Goal: Task Accomplishment & Management: Manage account settings

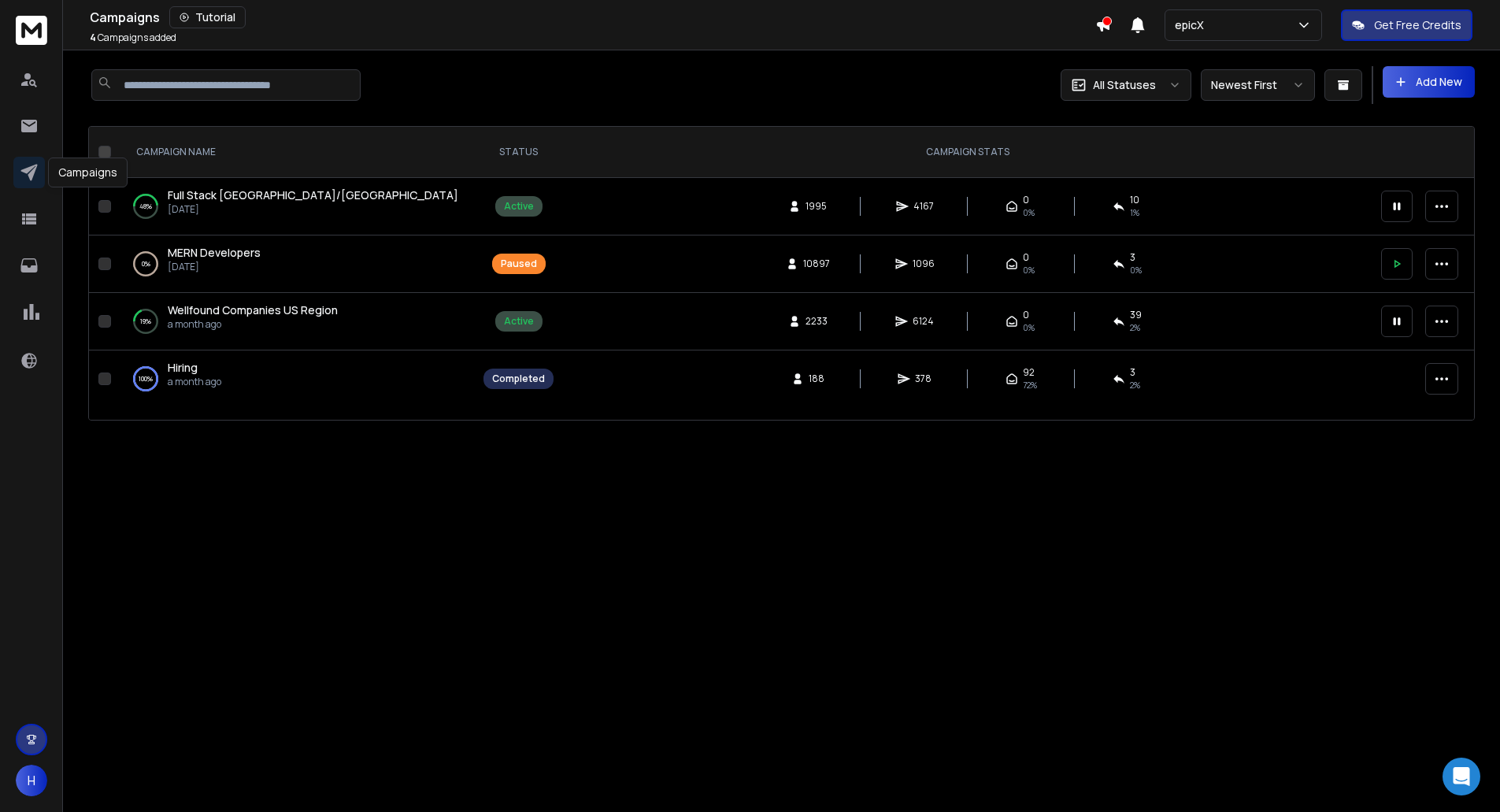
click at [886, 810] on div "Campaigns 4 Campaigns Added All Statuses Newest First Add New CAMPAIGN NAME STA…" at bounding box center [782, 472] width 1387 height 812
click at [27, 249] on div "1" at bounding box center [31, 223] width 36 height 319
click at [26, 270] on icon at bounding box center [29, 265] width 17 height 14
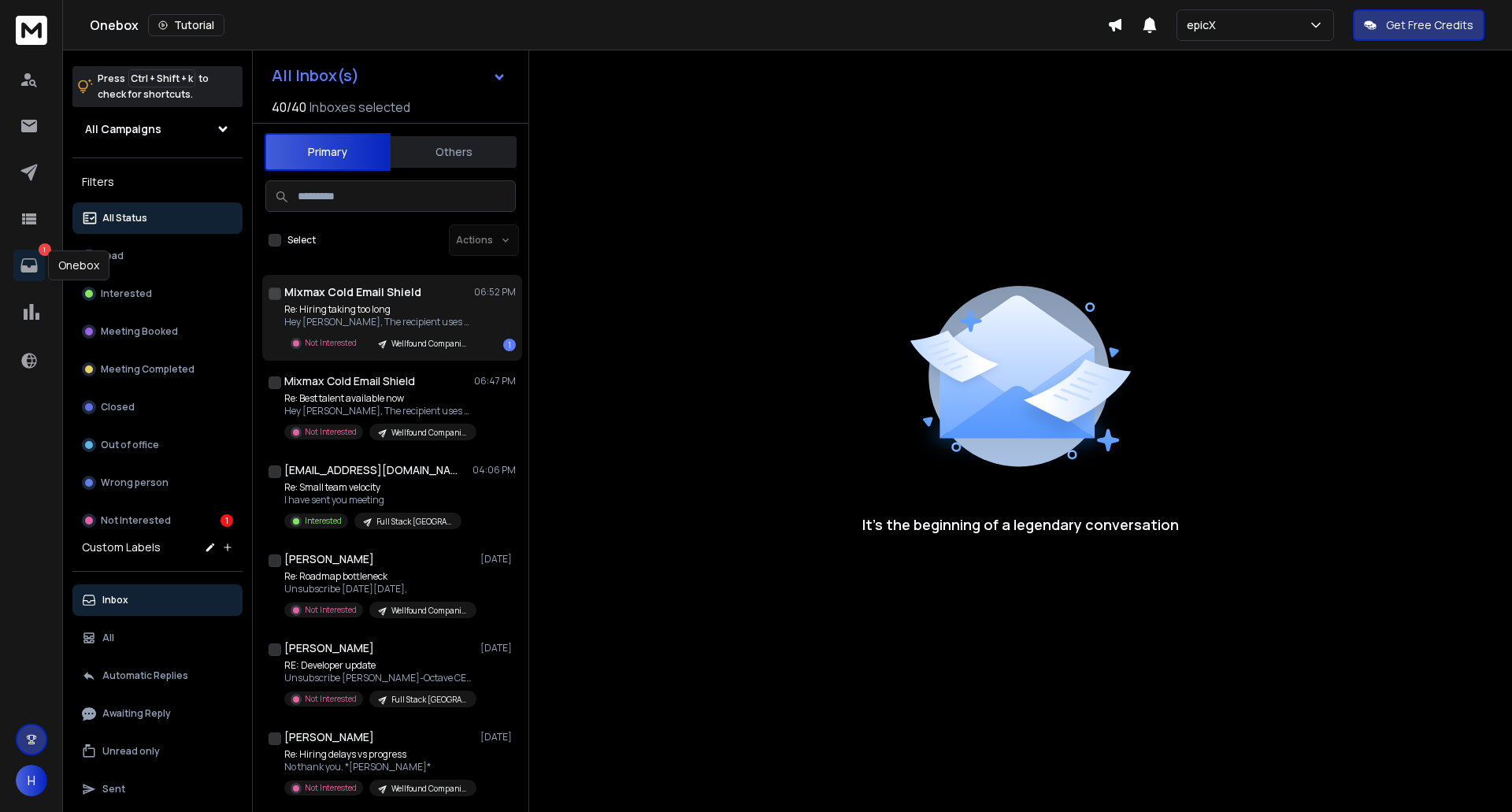
click at [390, 296] on h1 "Mixmax Cold Email Shield" at bounding box center [353, 292] width 137 height 16
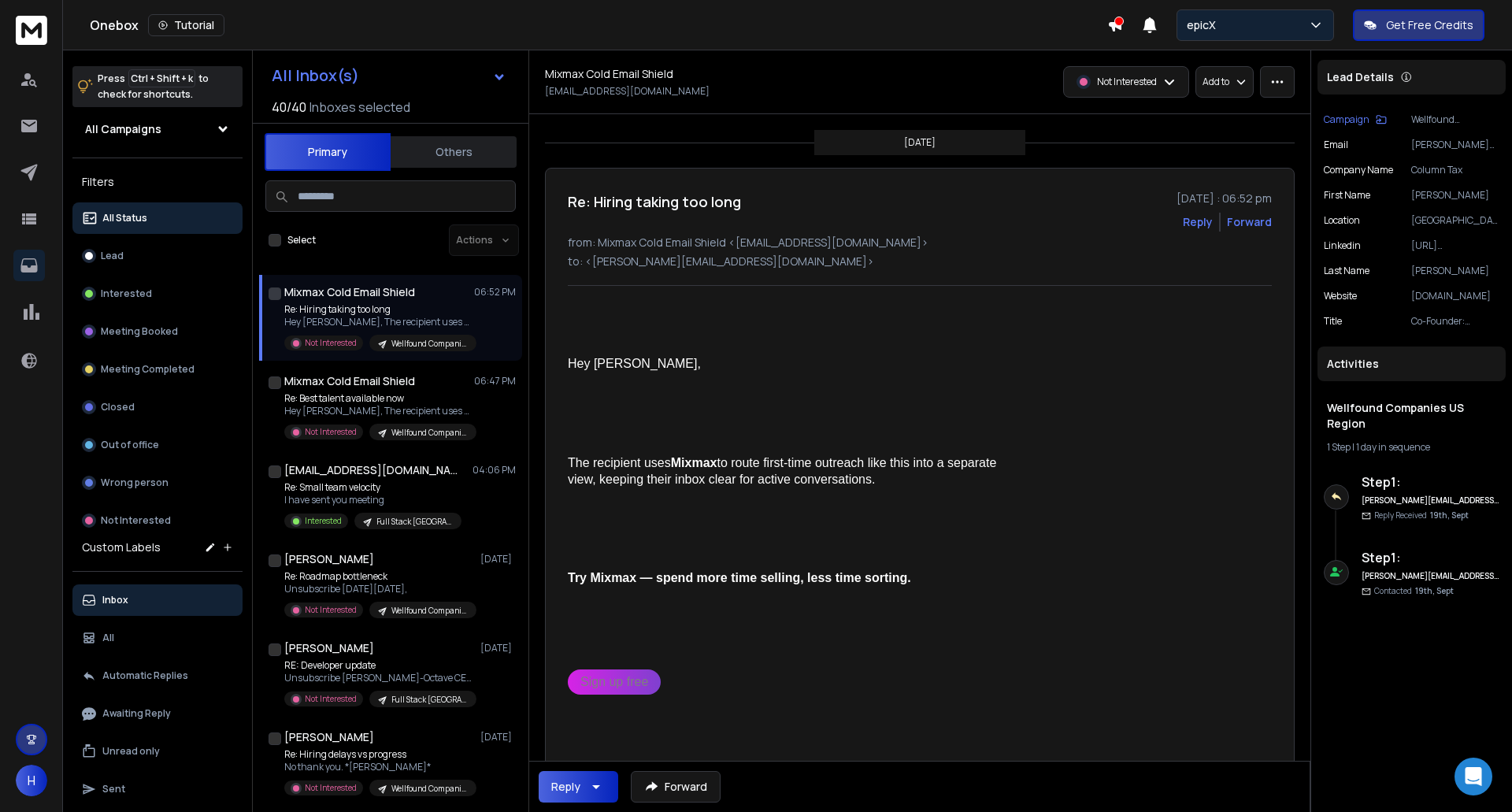
click at [1243, 30] on div "epicX" at bounding box center [1255, 25] width 137 height 16
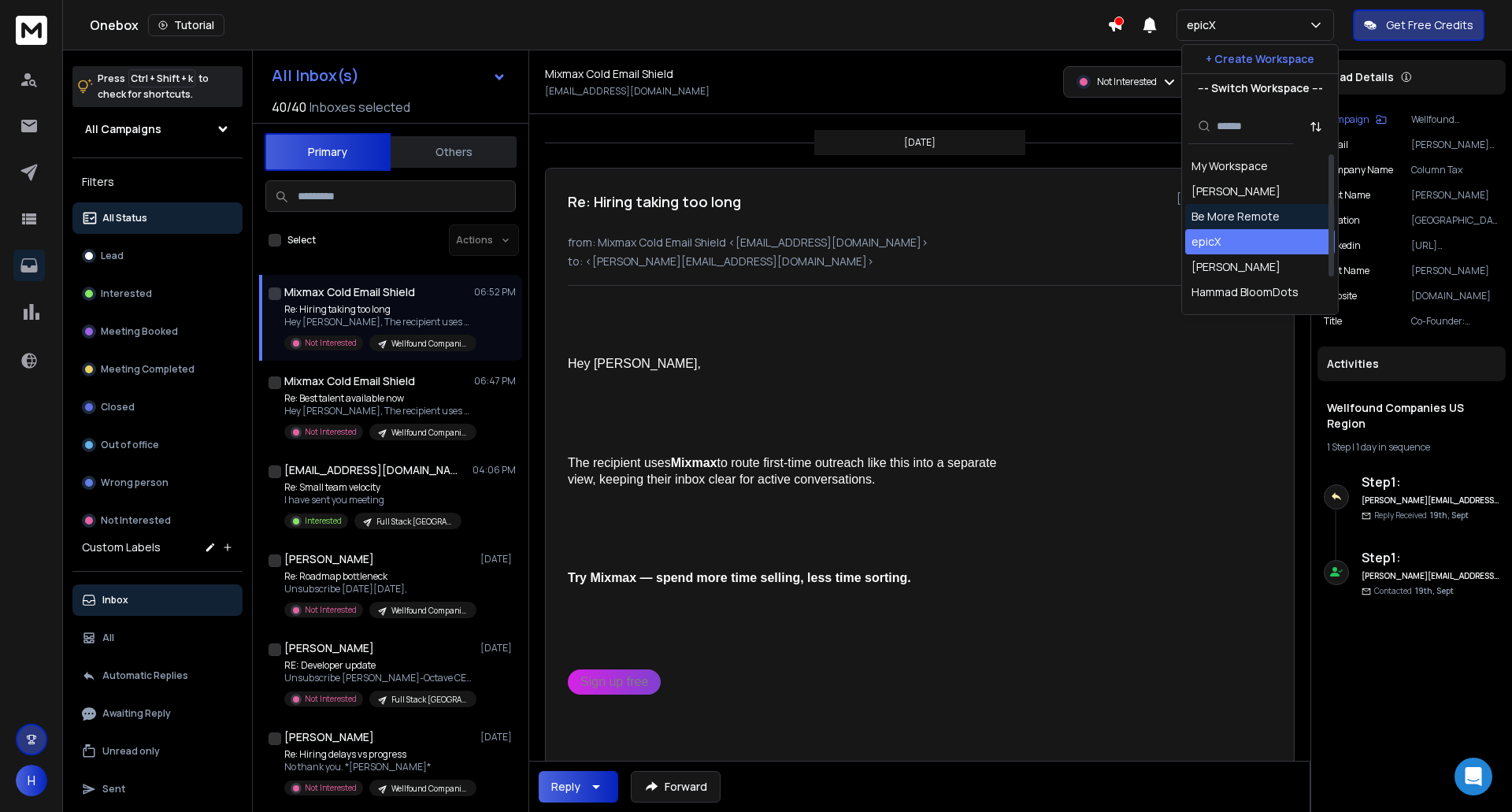
click at [1212, 212] on div "Be More Remote" at bounding box center [1236, 216] width 88 height 16
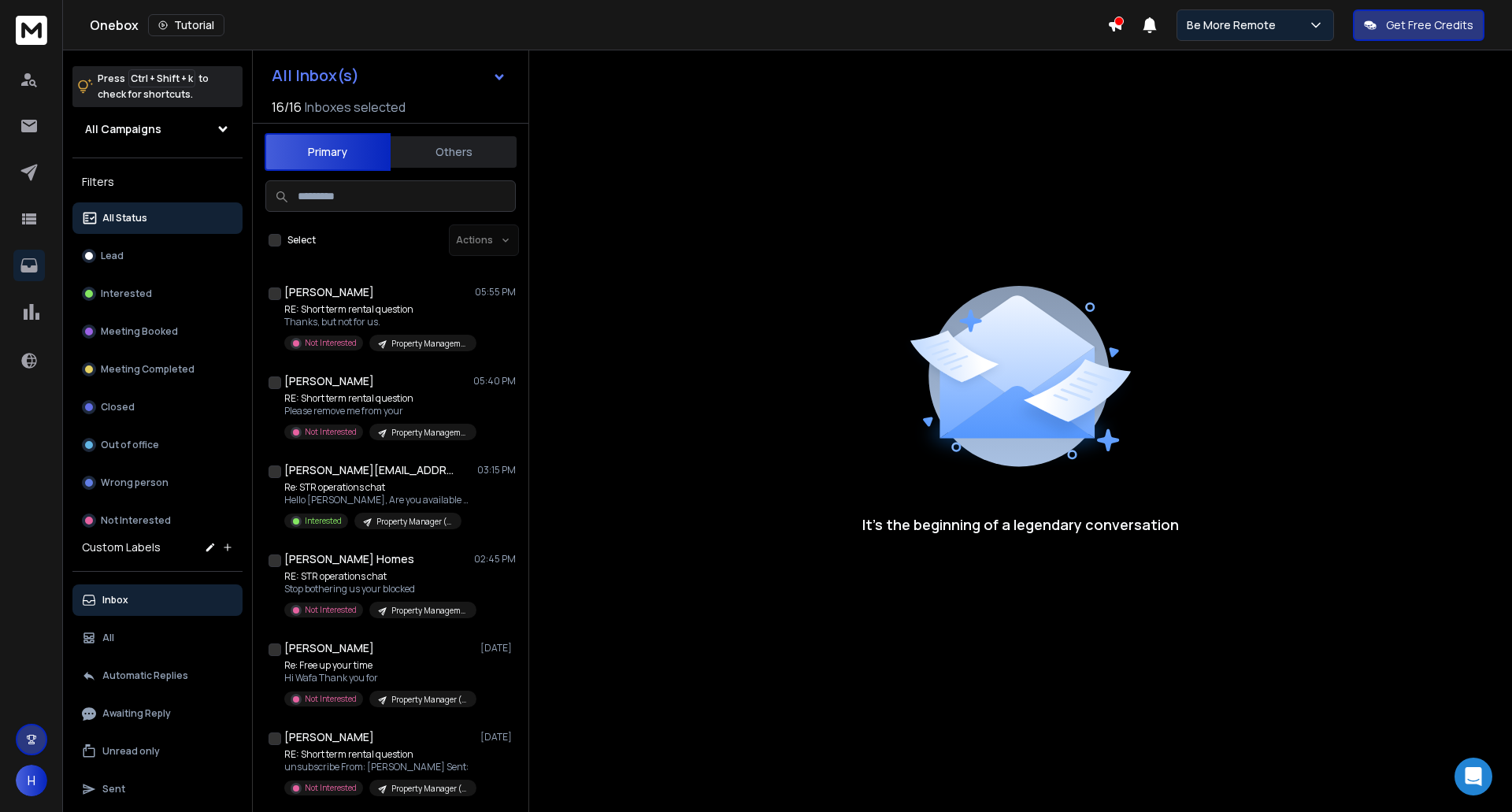
click at [1267, 29] on p "Be More Remote" at bounding box center [1234, 25] width 95 height 16
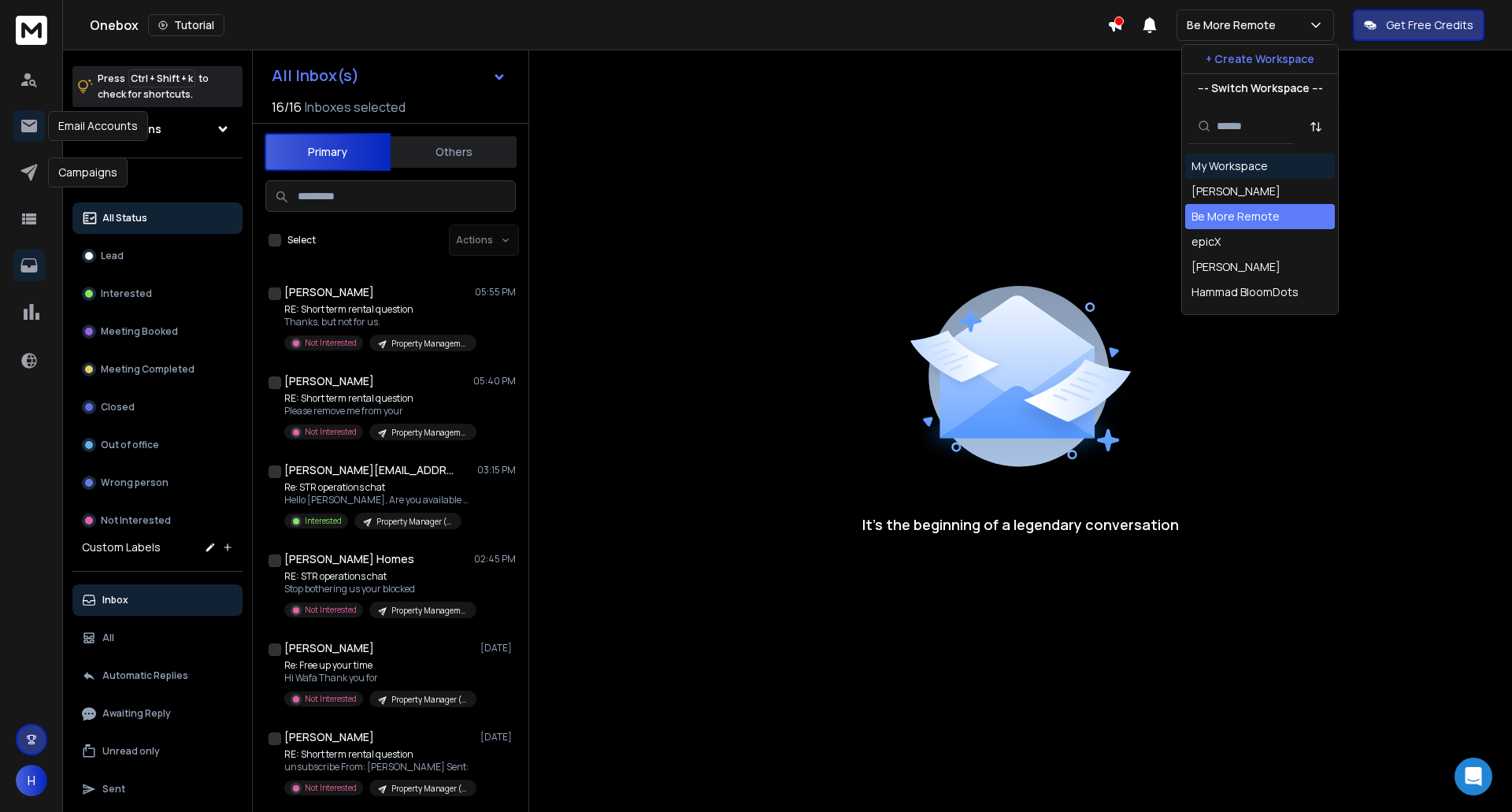
click at [31, 128] on icon at bounding box center [29, 126] width 16 height 13
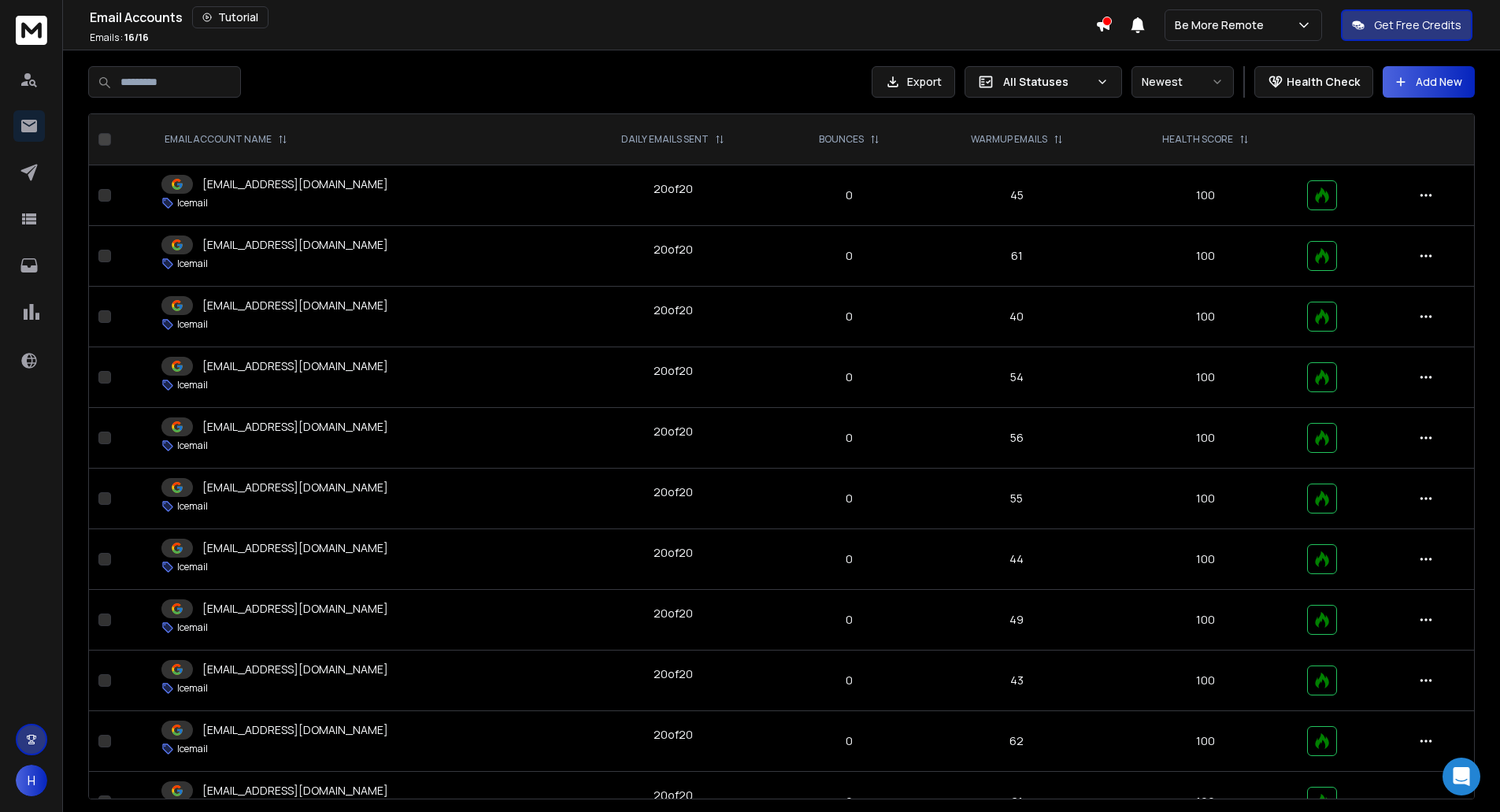
click at [103, 149] on th at bounding box center [121, 140] width 63 height 52
click at [103, 144] on button "Select this Page" at bounding box center [105, 140] width 13 height 13
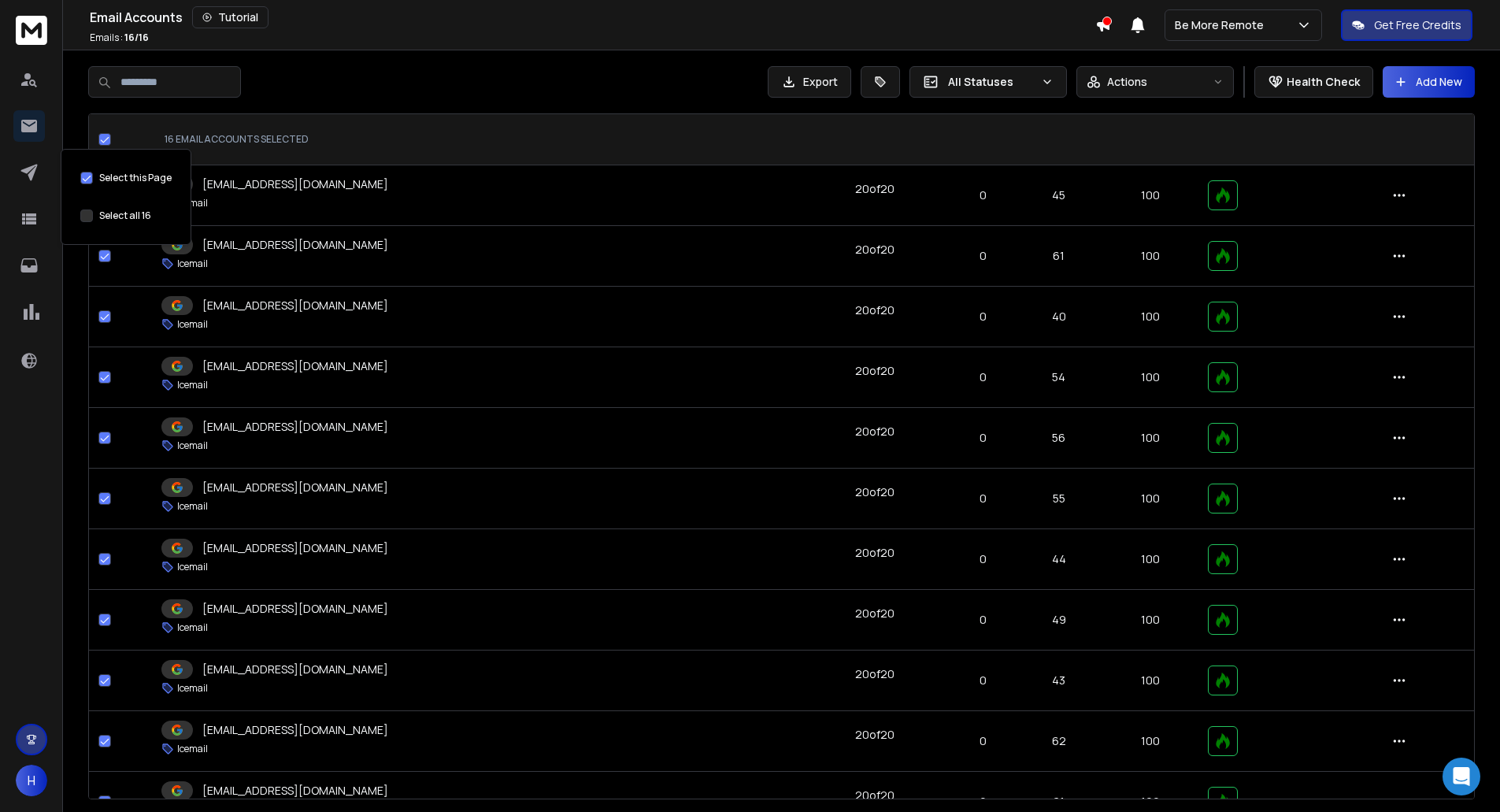
click at [91, 214] on button "Select this Page" at bounding box center [87, 215] width 13 height 13
click at [1172, 81] on div "Actions" at bounding box center [1146, 81] width 120 height 16
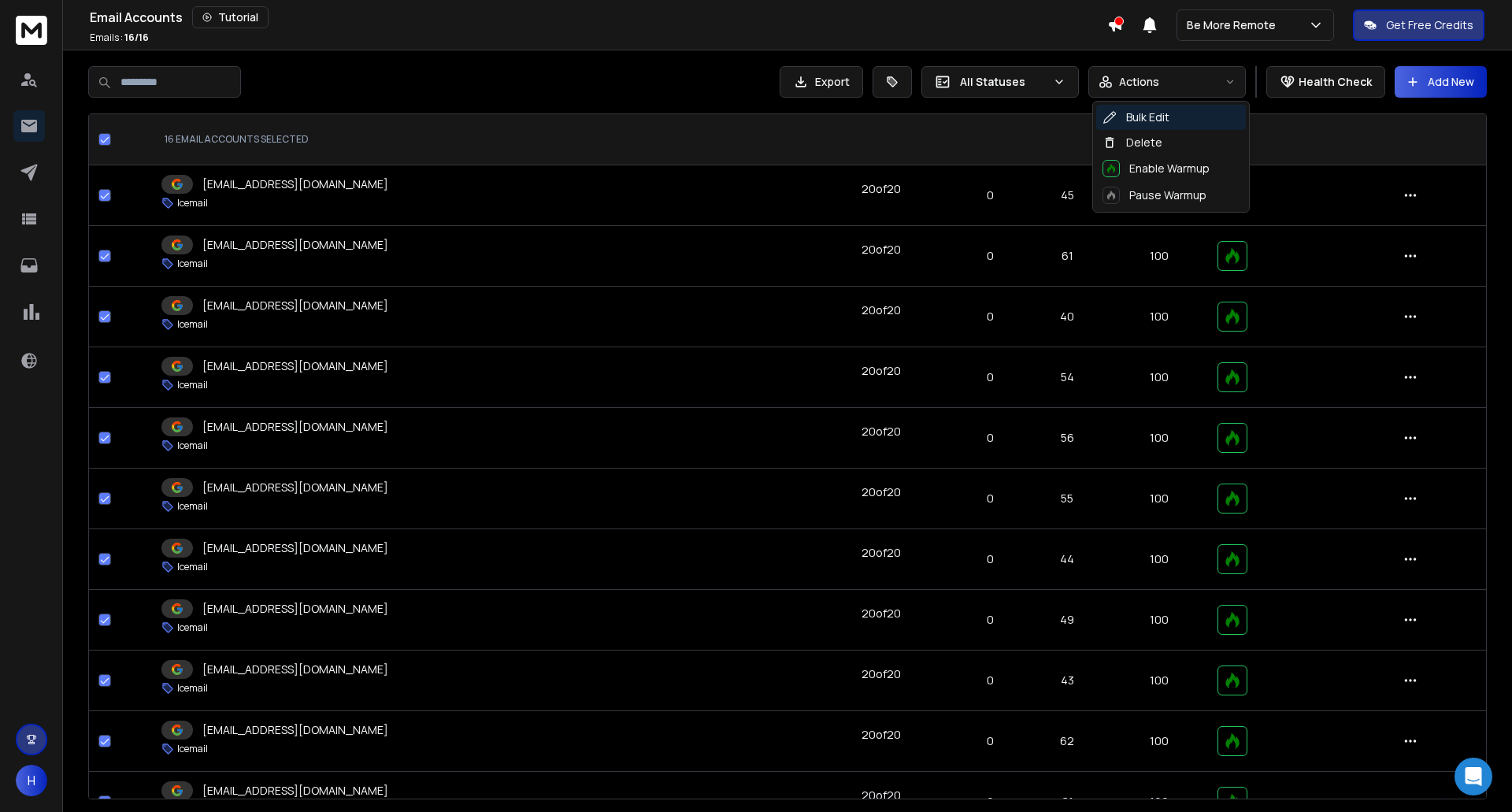
click at [1166, 110] on div "Bulk Edit" at bounding box center [1135, 117] width 67 height 16
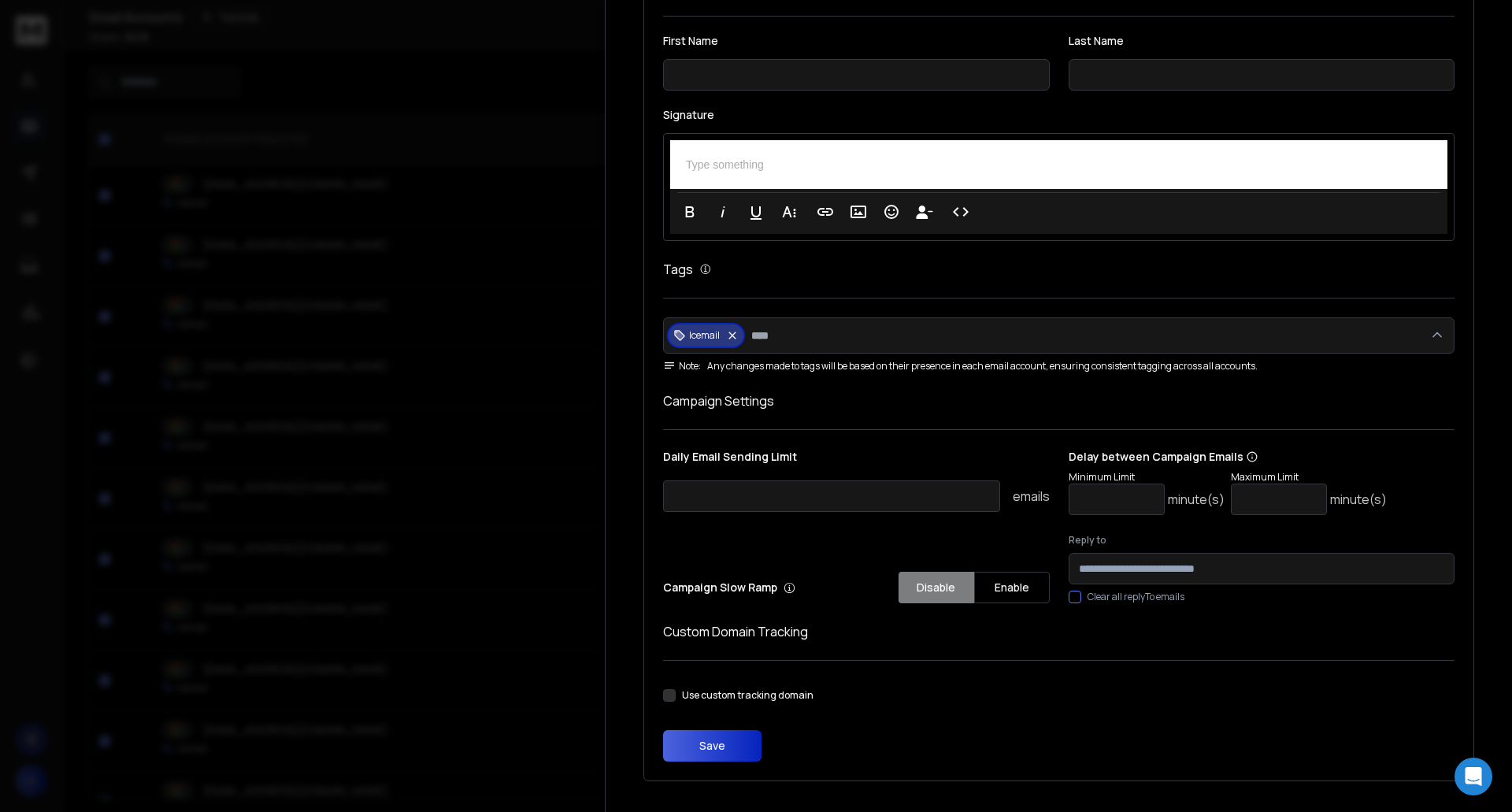
scroll to position [137, 0]
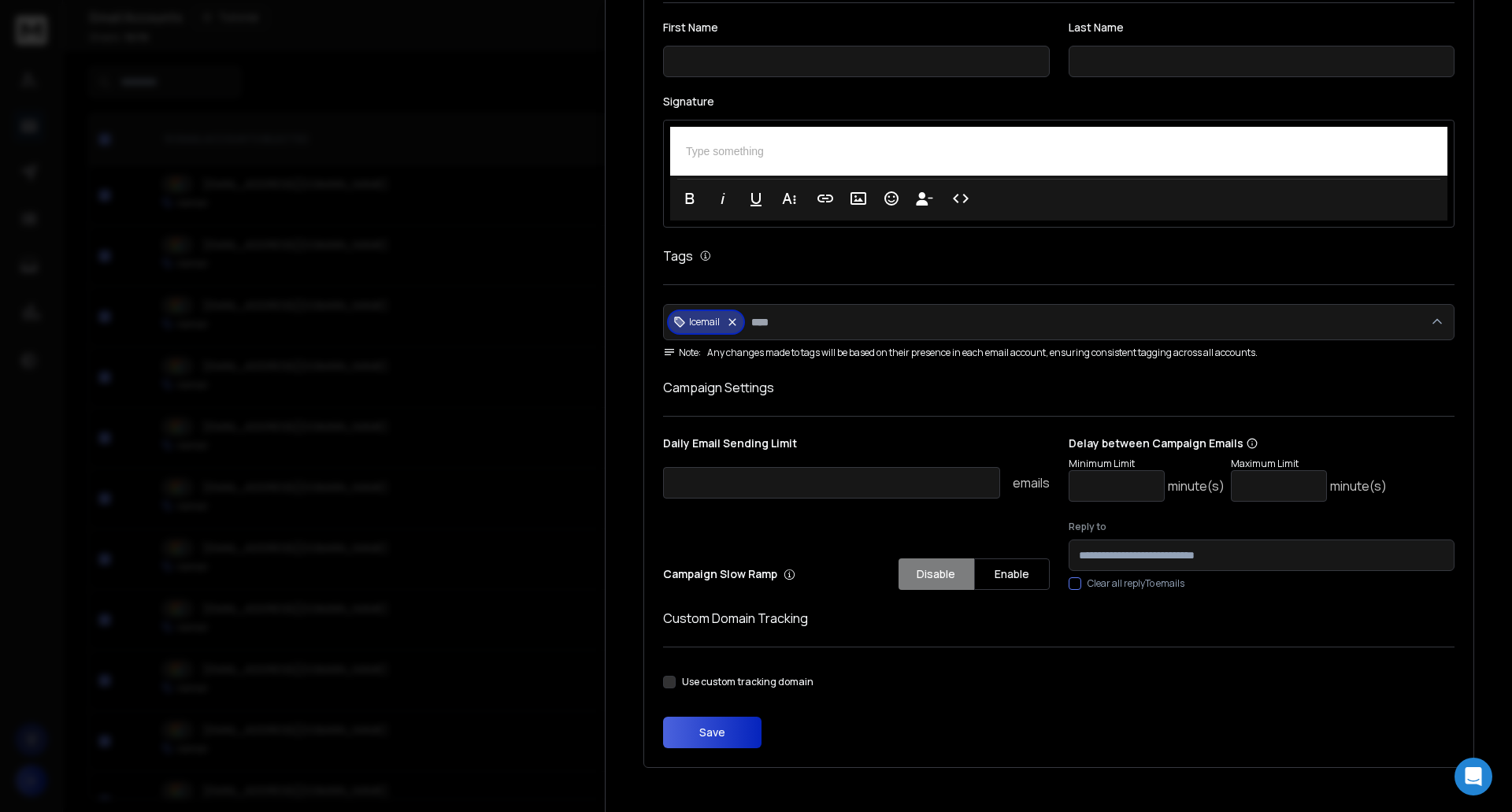
click at [830, 473] on input "number" at bounding box center [832, 482] width 337 height 31
type input "**"
click at [711, 732] on button "Save" at bounding box center [712, 732] width 99 height 31
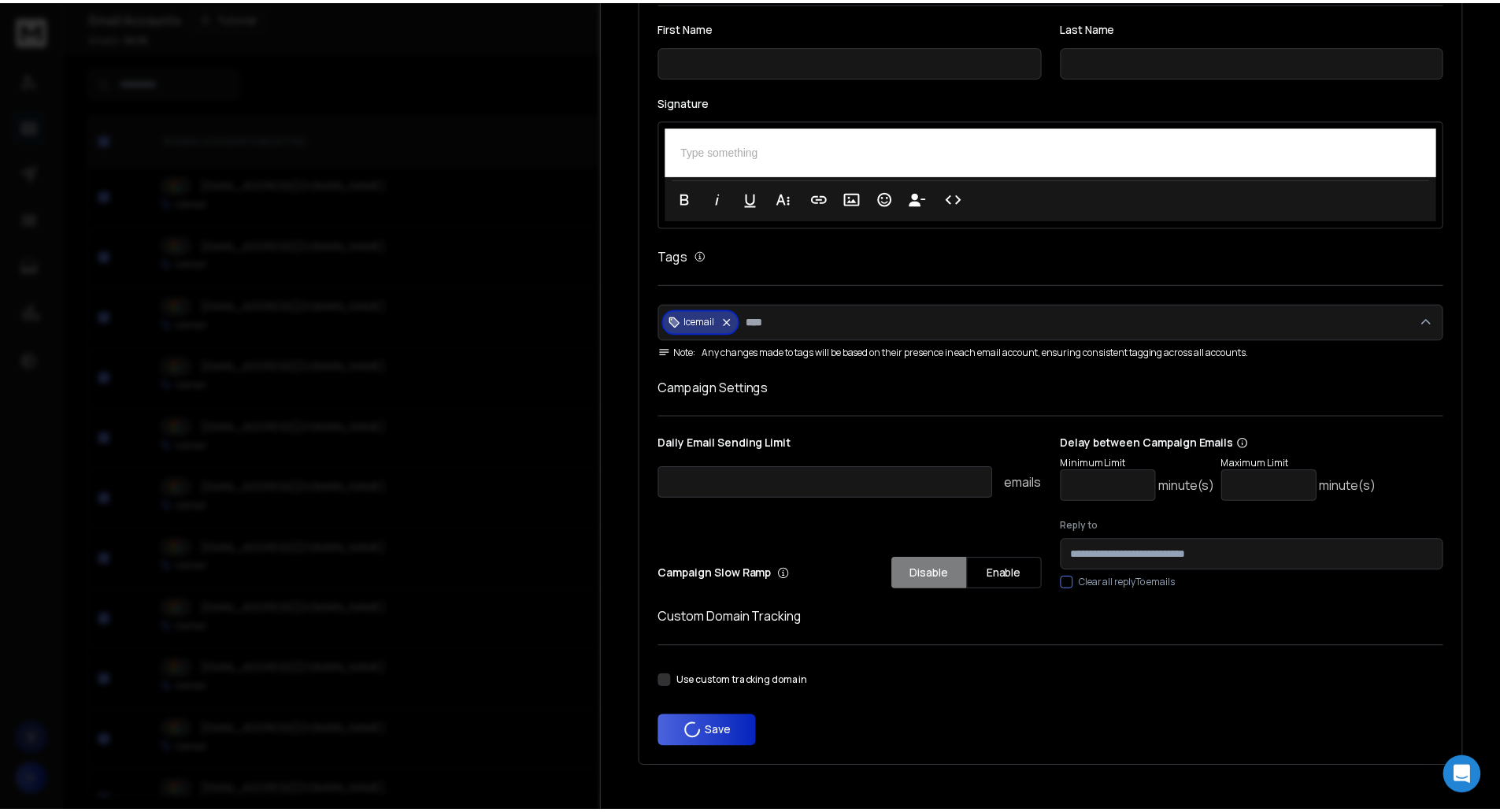
scroll to position [118, 0]
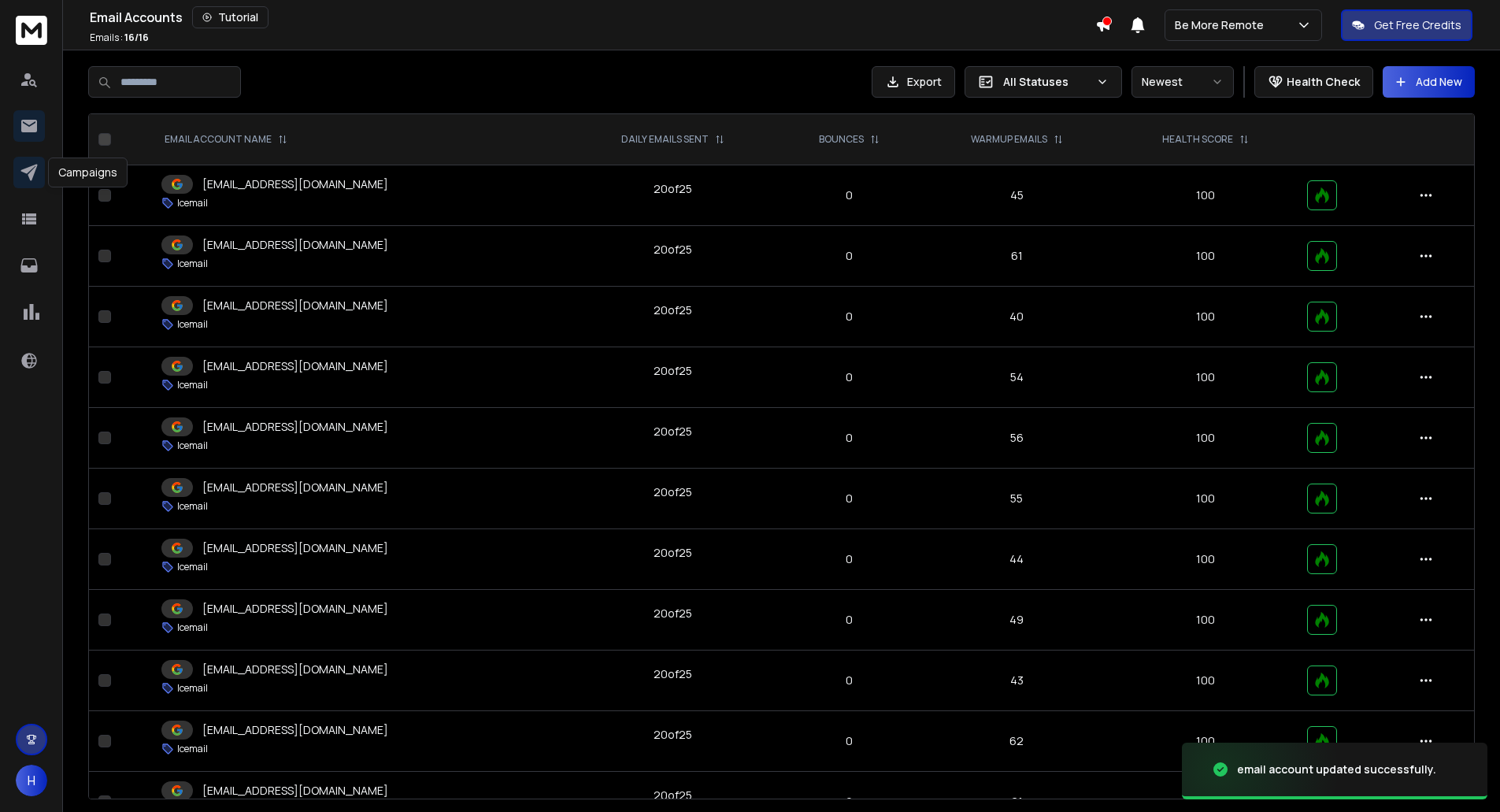
click at [29, 169] on icon at bounding box center [29, 173] width 17 height 17
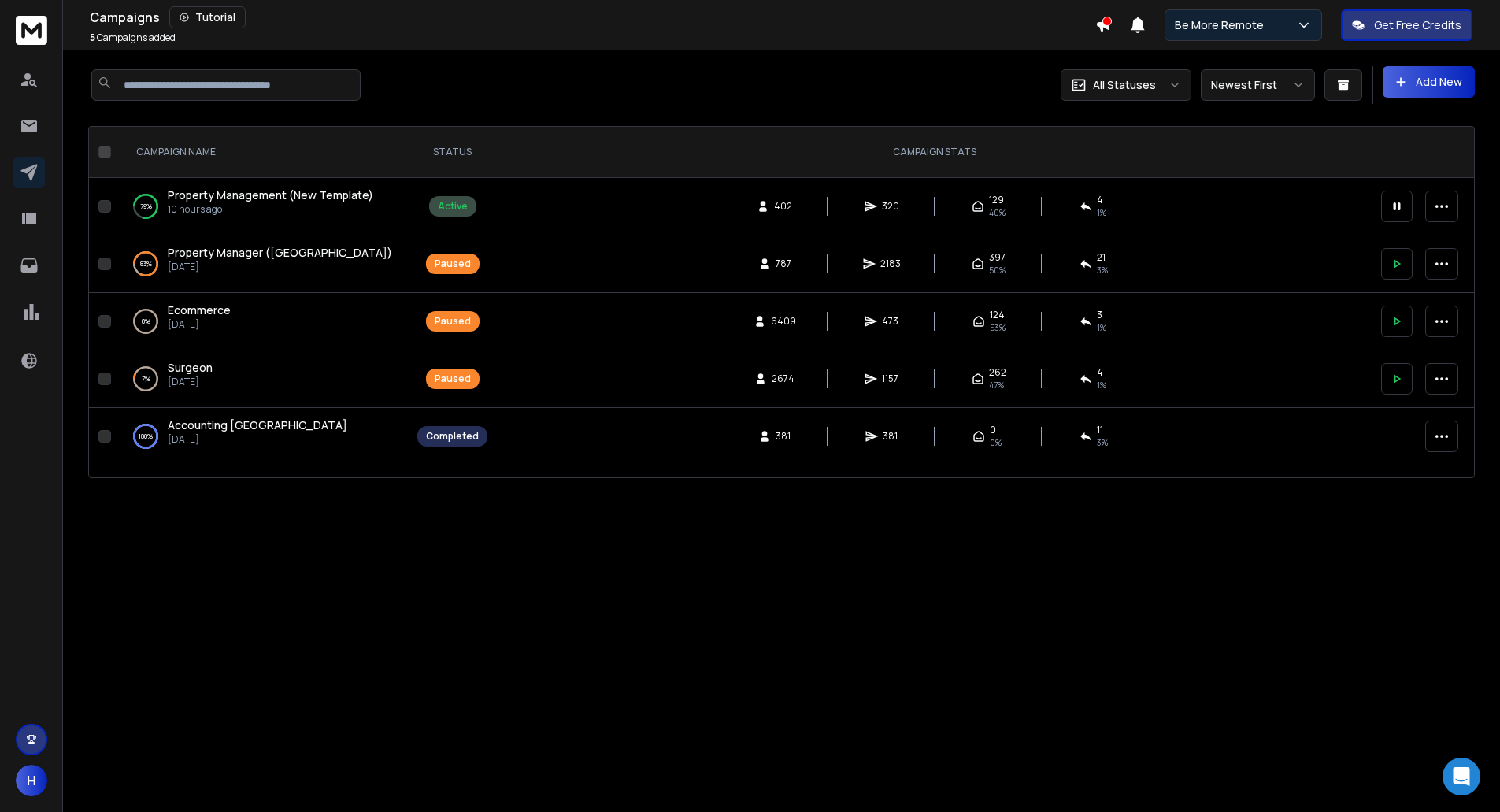
click at [1212, 9] on button "Be More Remote" at bounding box center [1243, 25] width 157 height 31
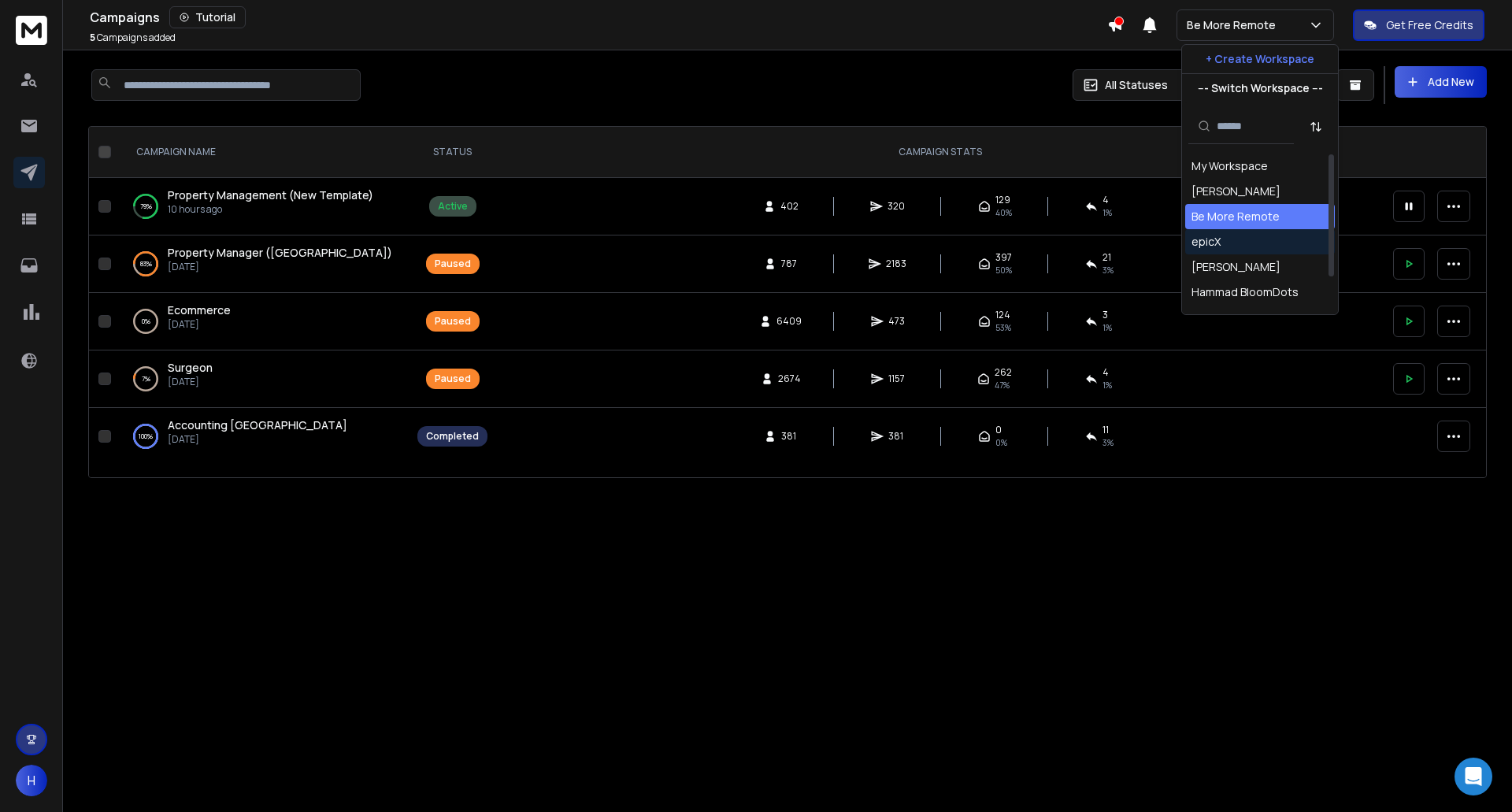
click at [1221, 239] on div "epicX" at bounding box center [1260, 241] width 149 height 25
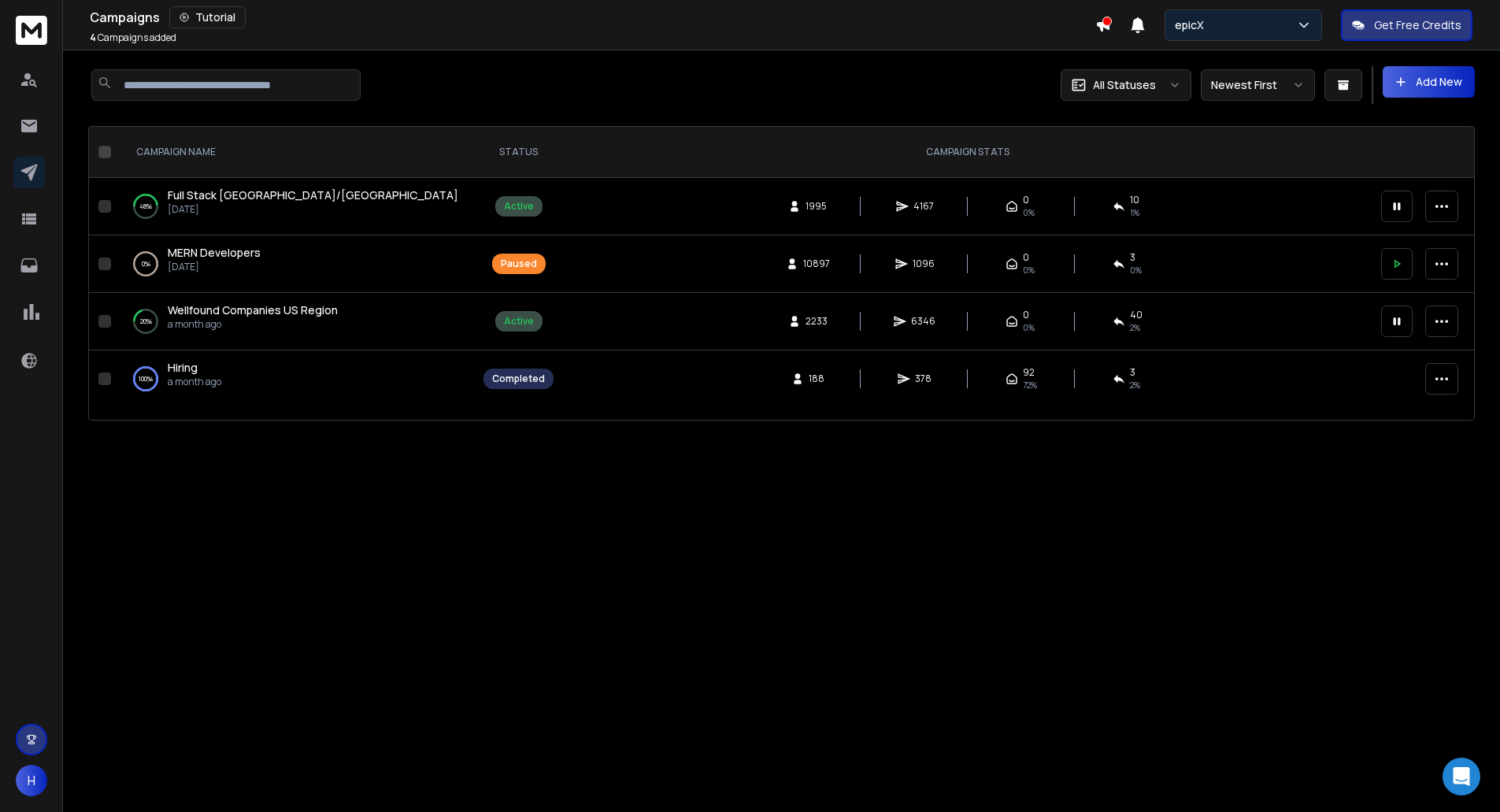
click at [1254, 17] on div "epicX" at bounding box center [1243, 25] width 137 height 16
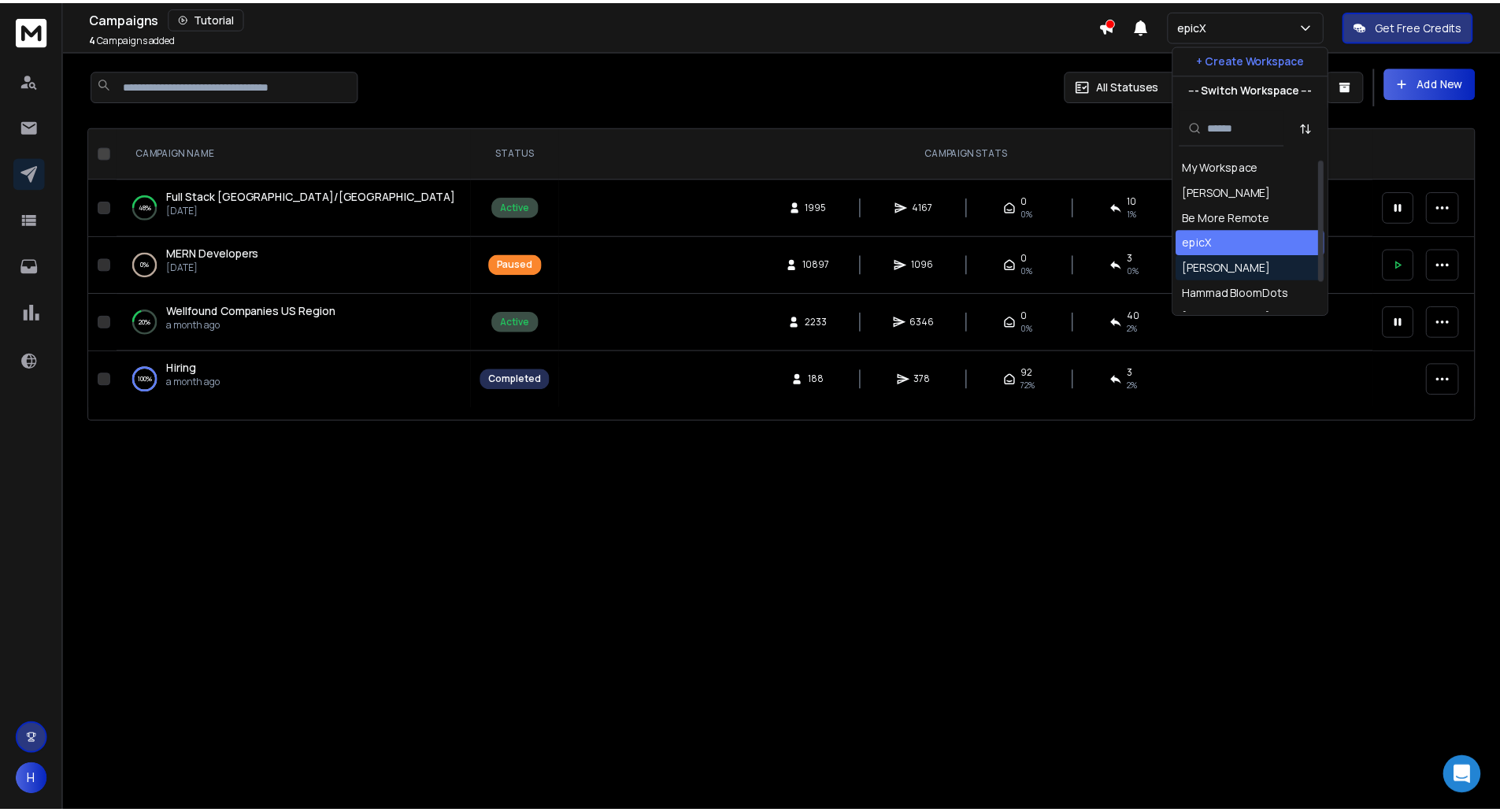
scroll to position [44, 0]
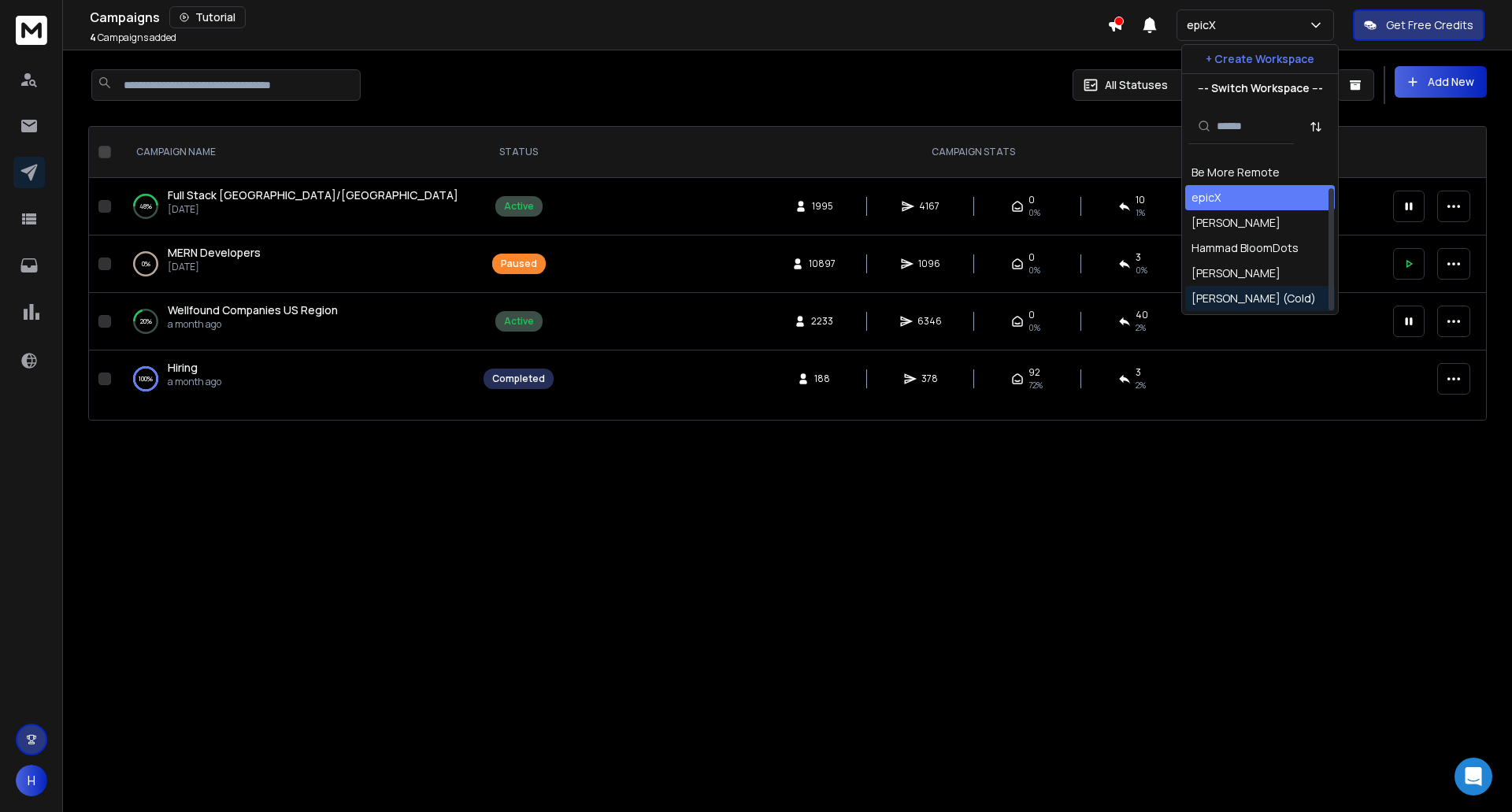
click at [1226, 294] on div "[PERSON_NAME] (Cold)" at bounding box center [1253, 298] width 124 height 16
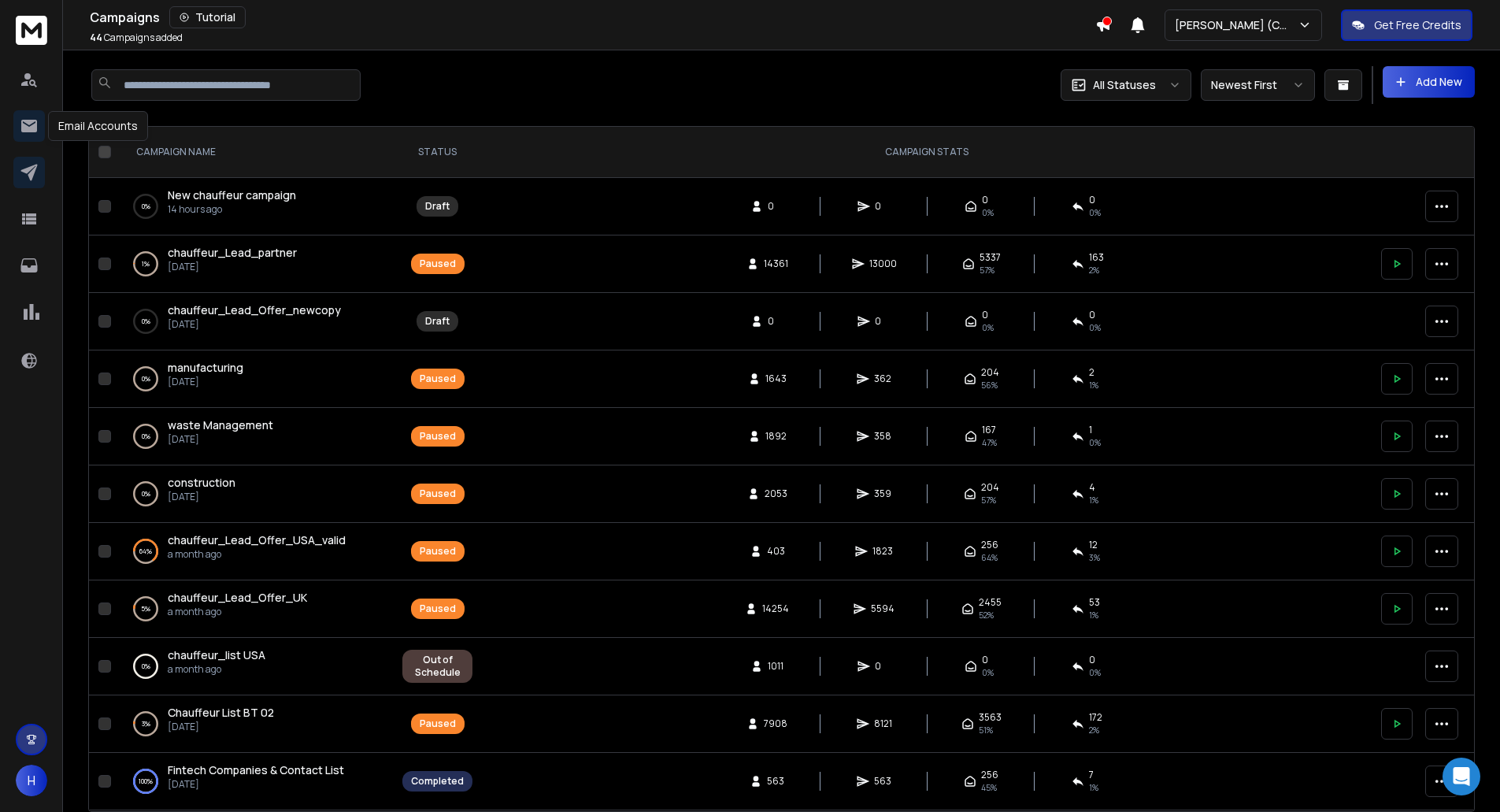
click at [30, 133] on icon at bounding box center [29, 126] width 19 height 19
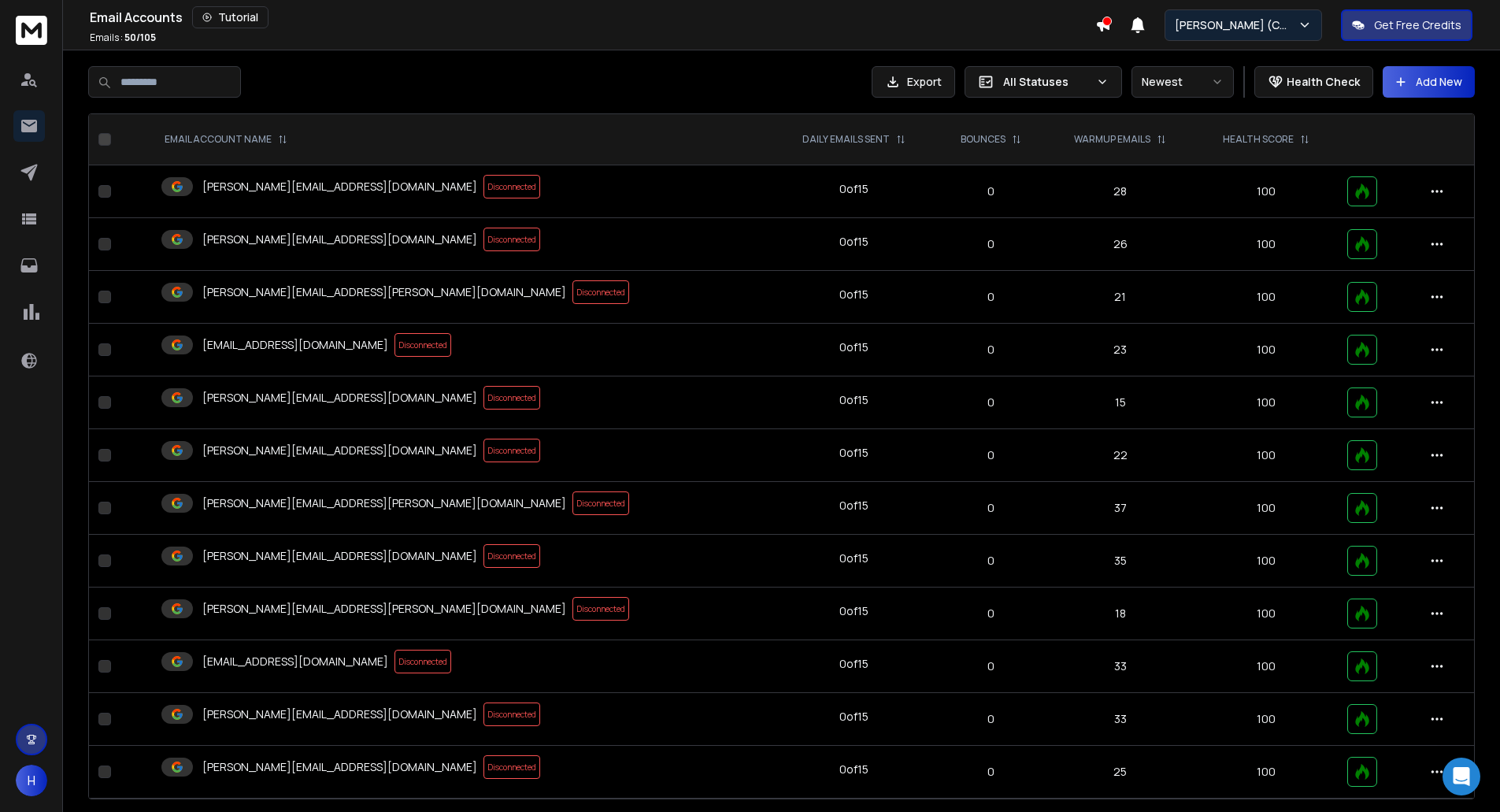
click at [1247, 29] on p "[PERSON_NAME] (Cold)" at bounding box center [1236, 25] width 122 height 16
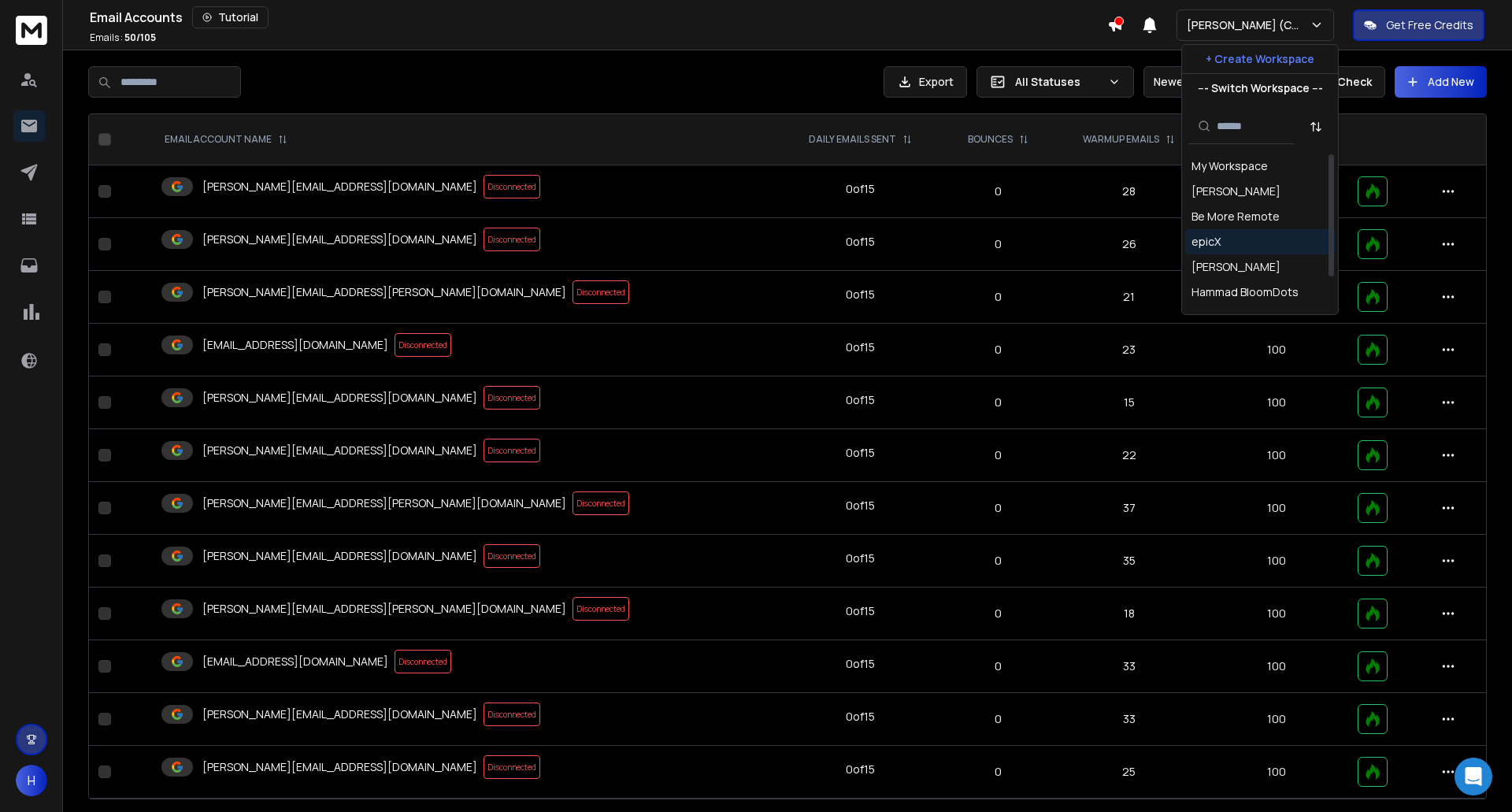
click at [1237, 238] on div "epicX" at bounding box center [1260, 241] width 149 height 25
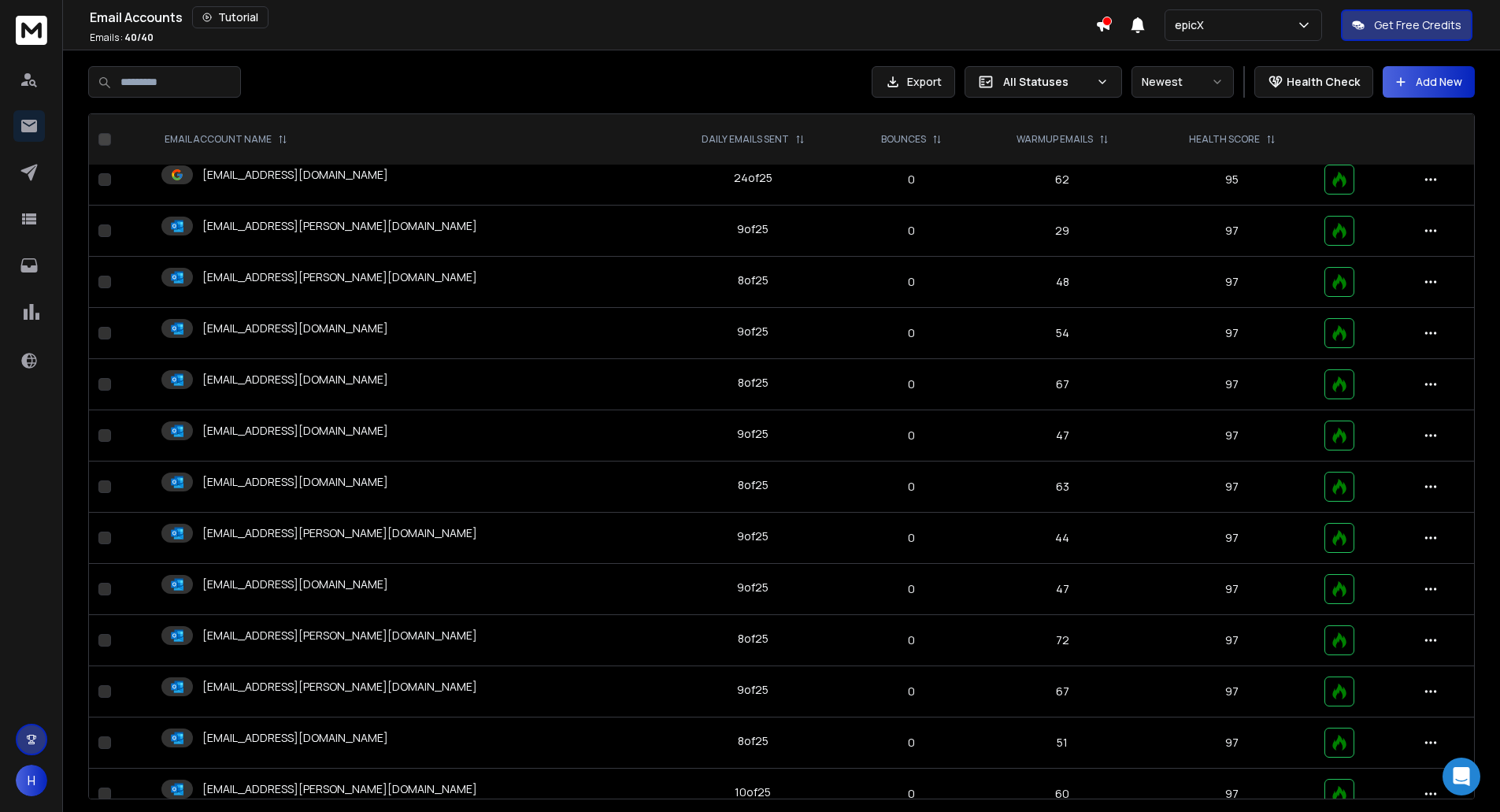
scroll to position [1426, 0]
